Goal: Task Accomplishment & Management: Use online tool/utility

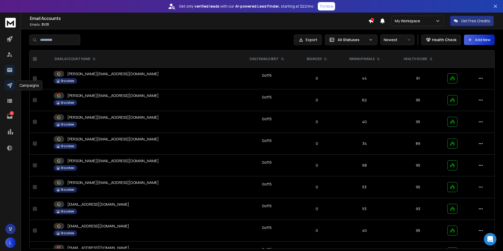
click at [11, 85] on icon at bounding box center [10, 86] width 6 height 6
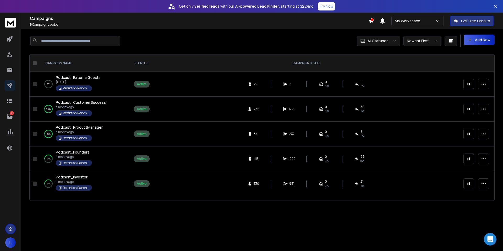
click at [84, 76] on span "Podcast_ExternalGuests" at bounding box center [78, 77] width 45 height 5
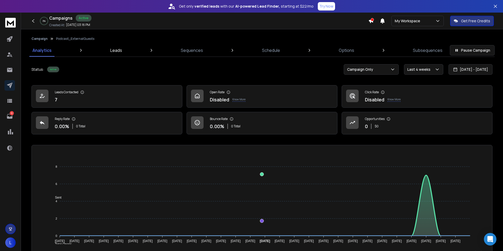
click at [121, 54] on link "Leads" at bounding box center [116, 50] width 18 height 13
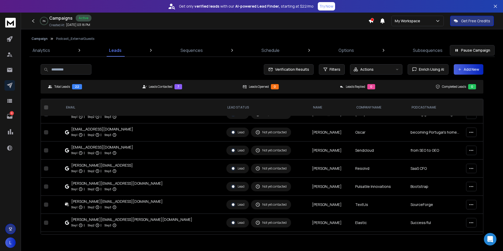
scroll to position [228, 0]
